Goal: Navigation & Orientation: Find specific page/section

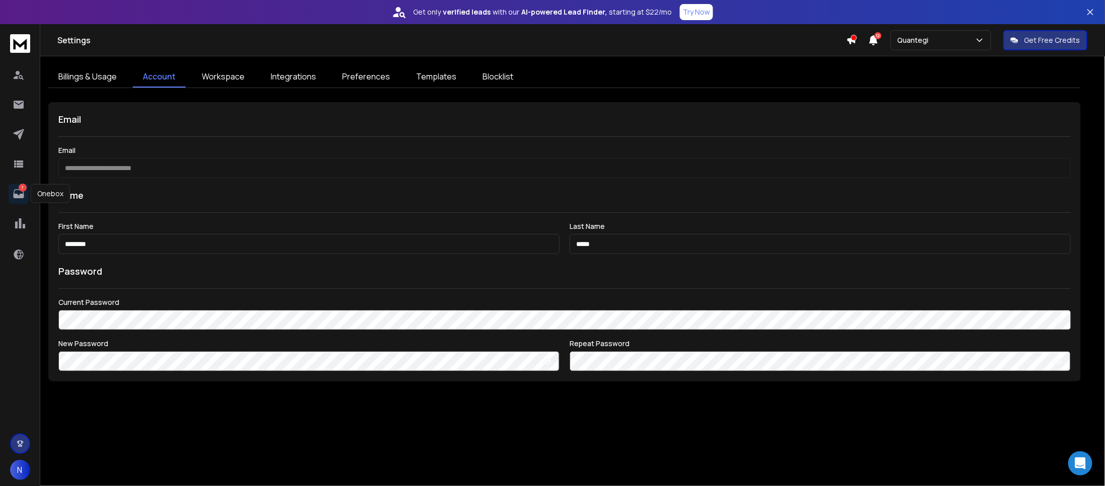
click at [17, 201] on link "7" at bounding box center [19, 194] width 20 height 20
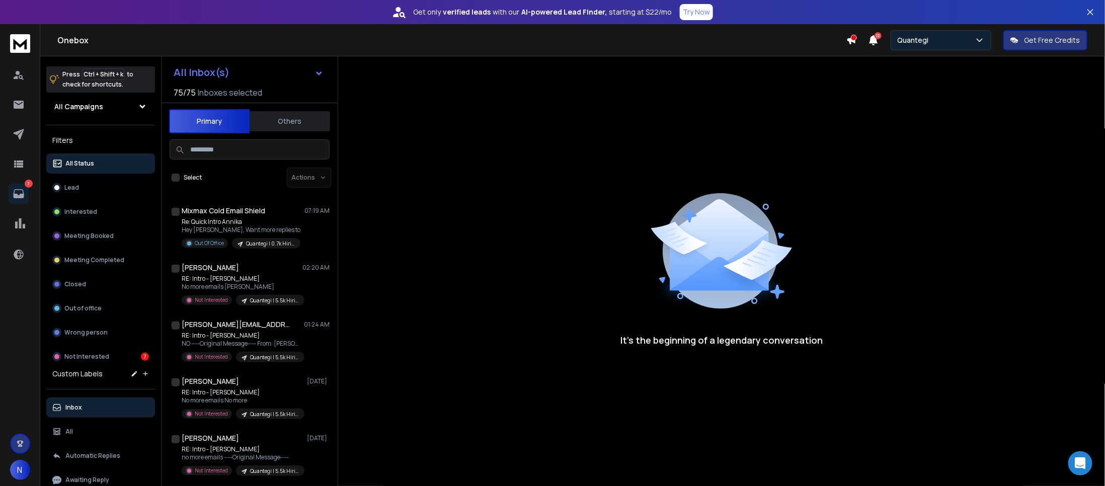
click at [928, 39] on p "Quantegi" at bounding box center [914, 40] width 35 height 10
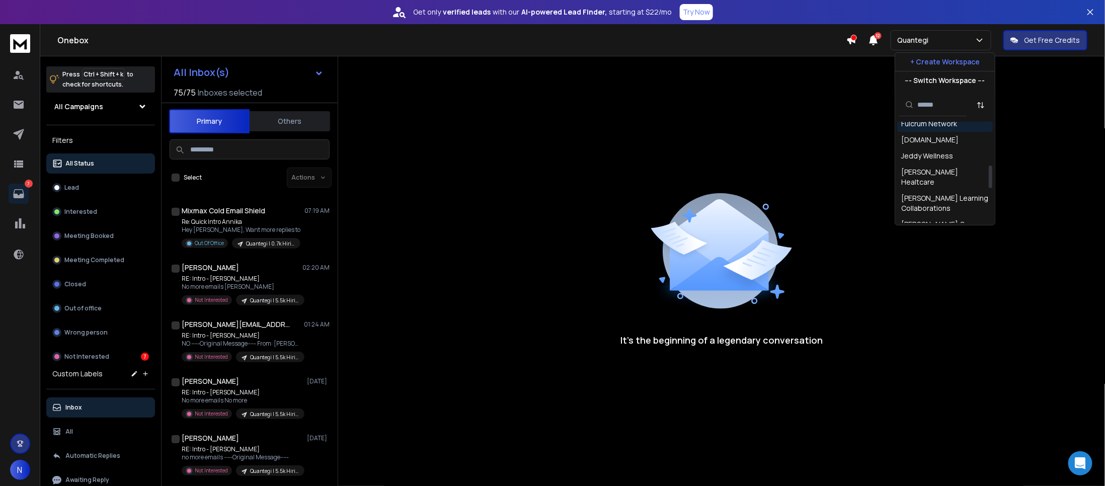
scroll to position [201, 0]
click at [946, 216] on div "Profit Elevation LLC" at bounding box center [933, 221] width 64 height 10
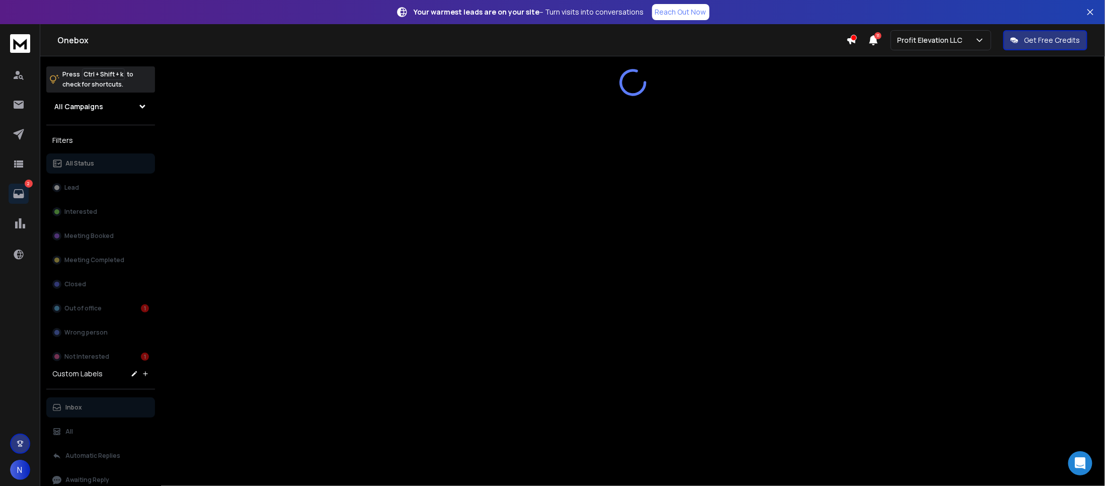
click at [7, 188] on div "2 N" at bounding box center [20, 257] width 40 height 466
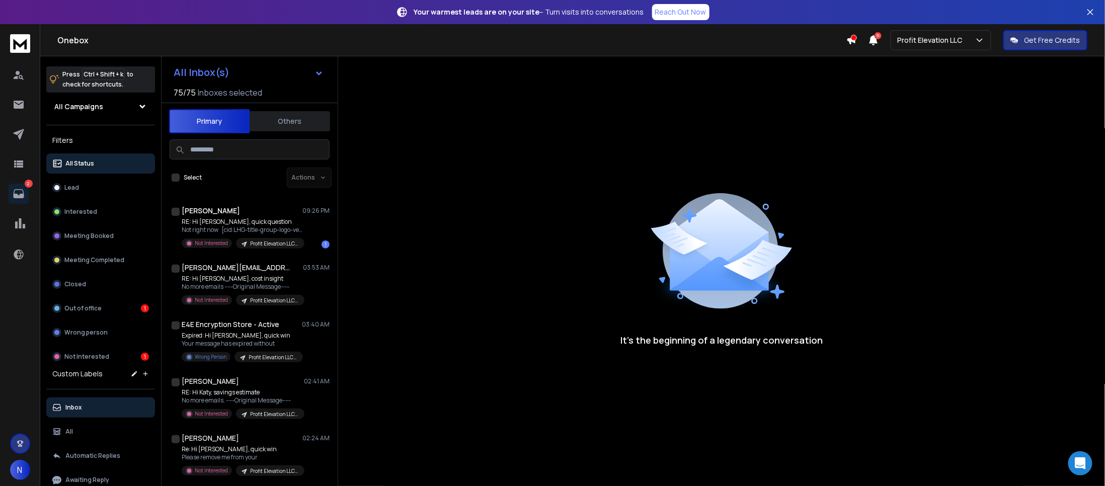
click at [17, 201] on link "2" at bounding box center [19, 194] width 20 height 20
click at [947, 47] on button "Profit Elevation LLC" at bounding box center [940, 40] width 101 height 20
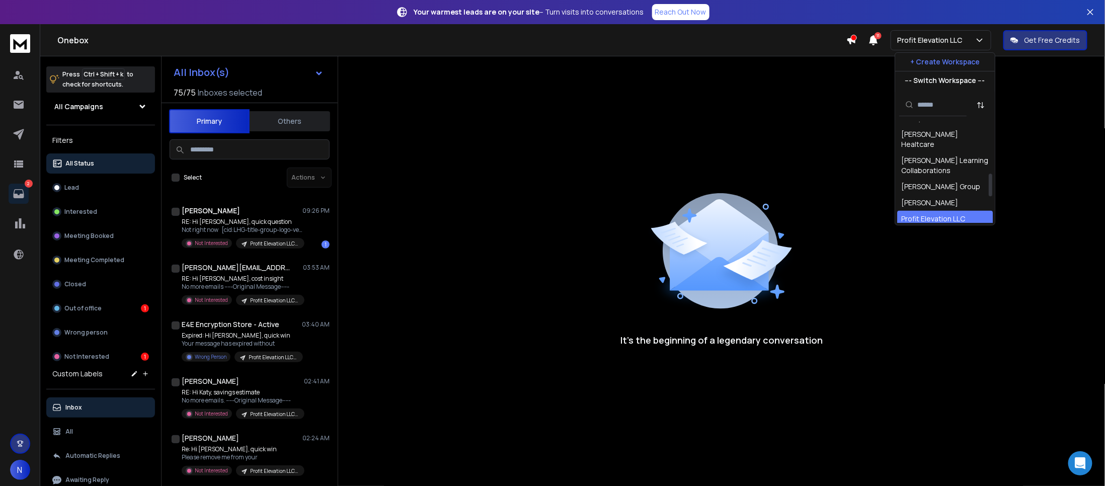
scroll to position [237, 0]
